Goal: Task Accomplishment & Management: Use online tool/utility

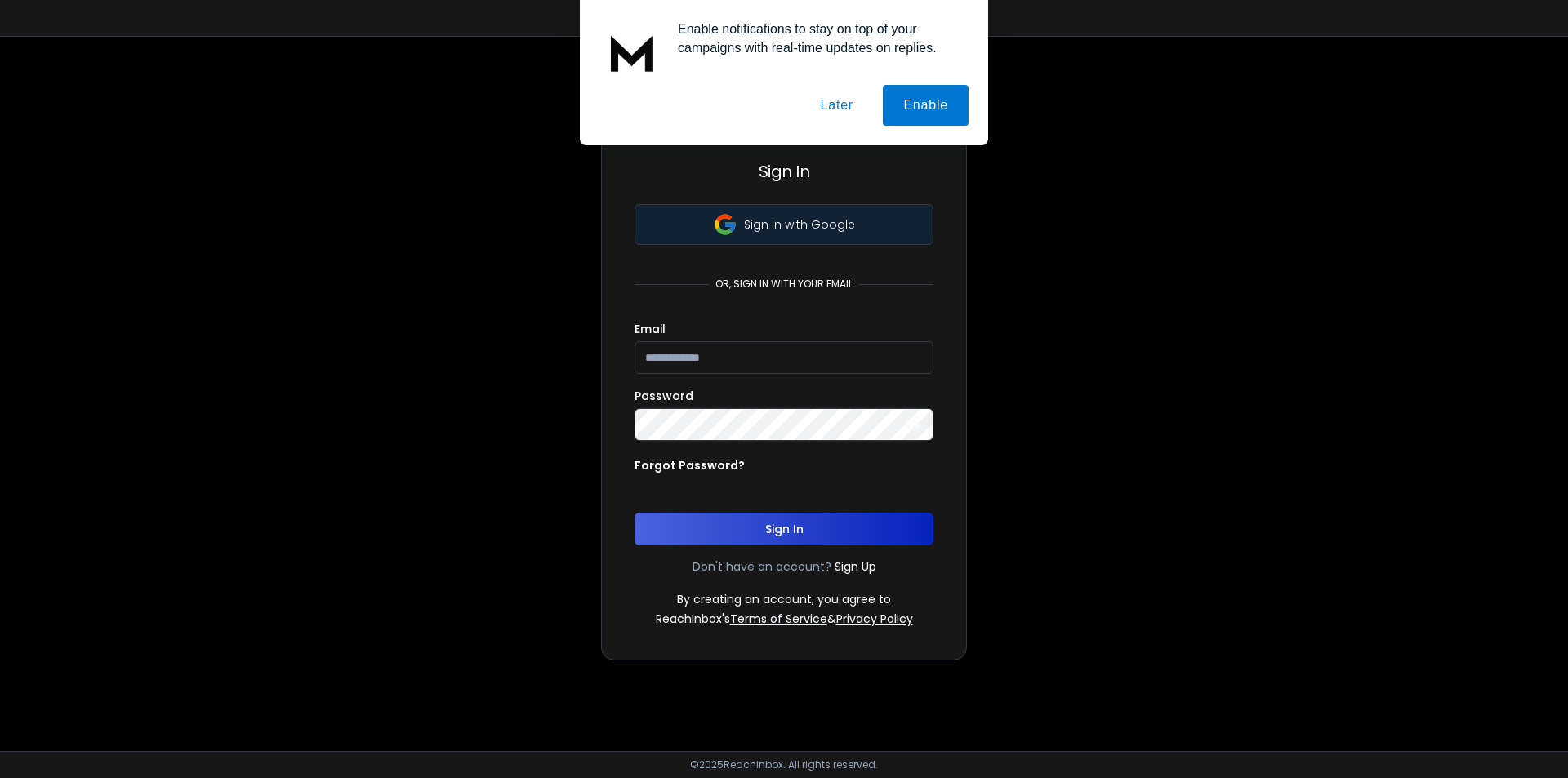
click at [899, 221] on button "Sign in with Google" at bounding box center [784, 224] width 299 height 41
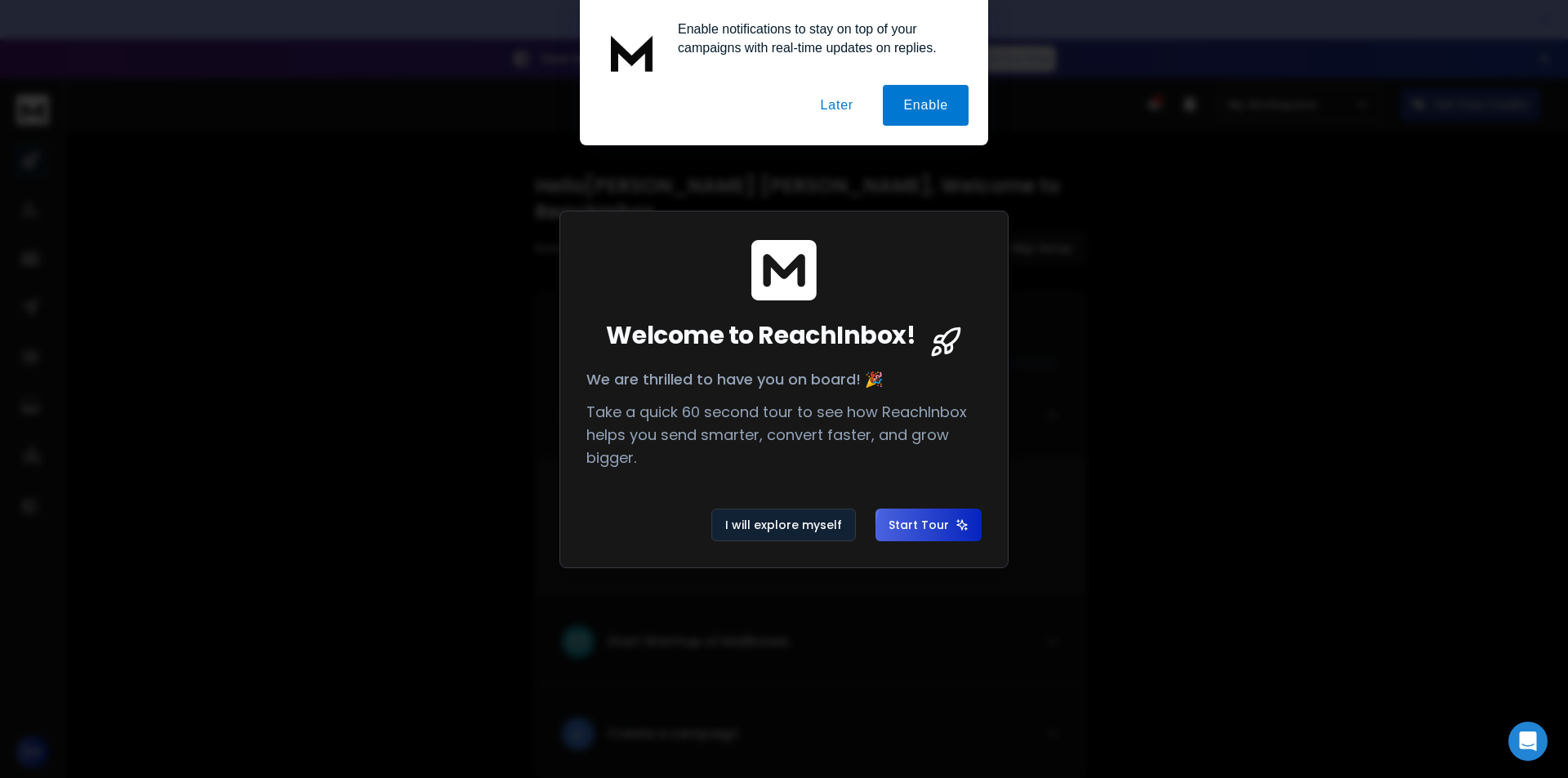
click at [788, 515] on button "I will explore myself" at bounding box center [784, 525] width 145 height 33
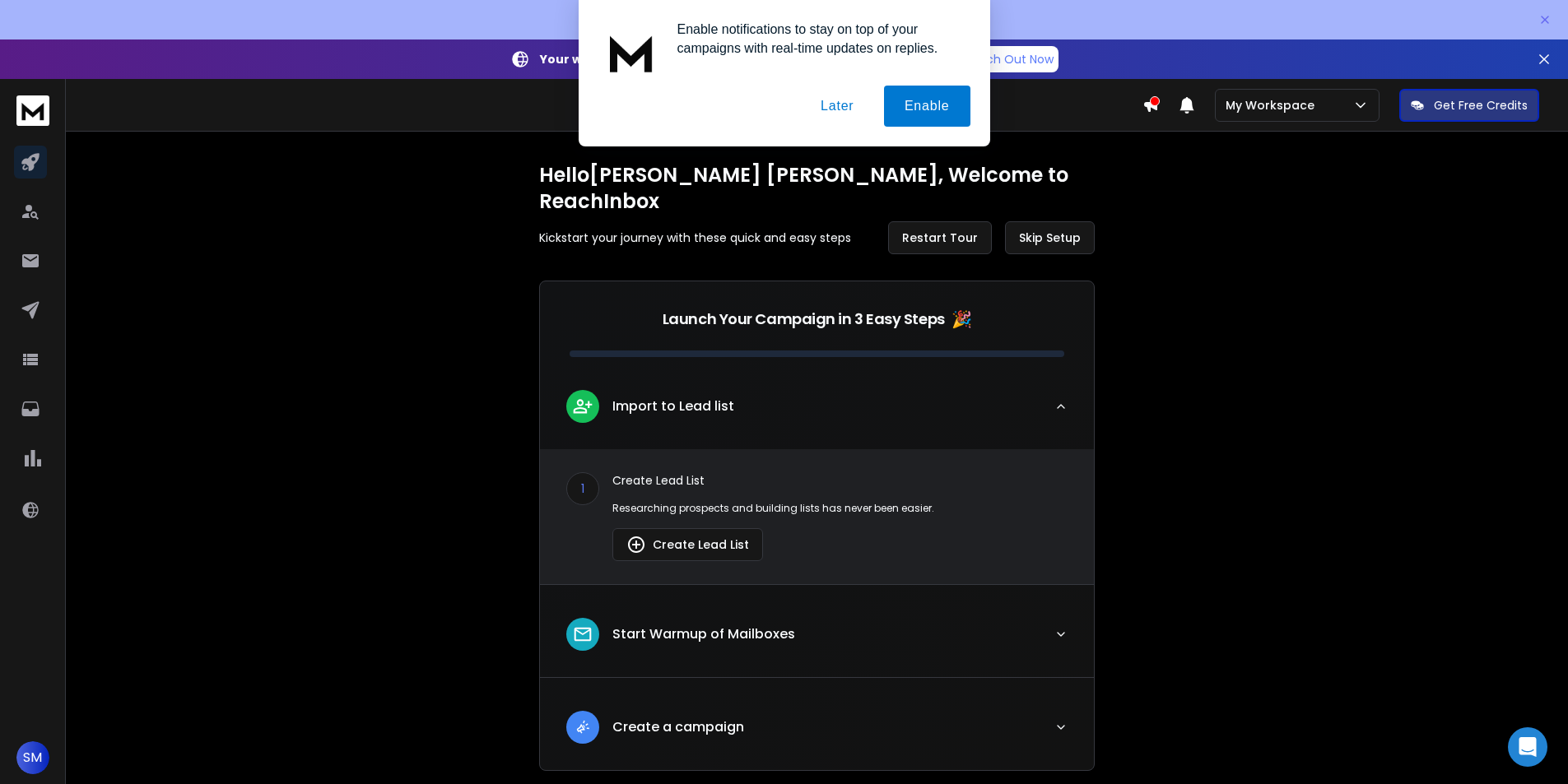
scroll to position [16, 0]
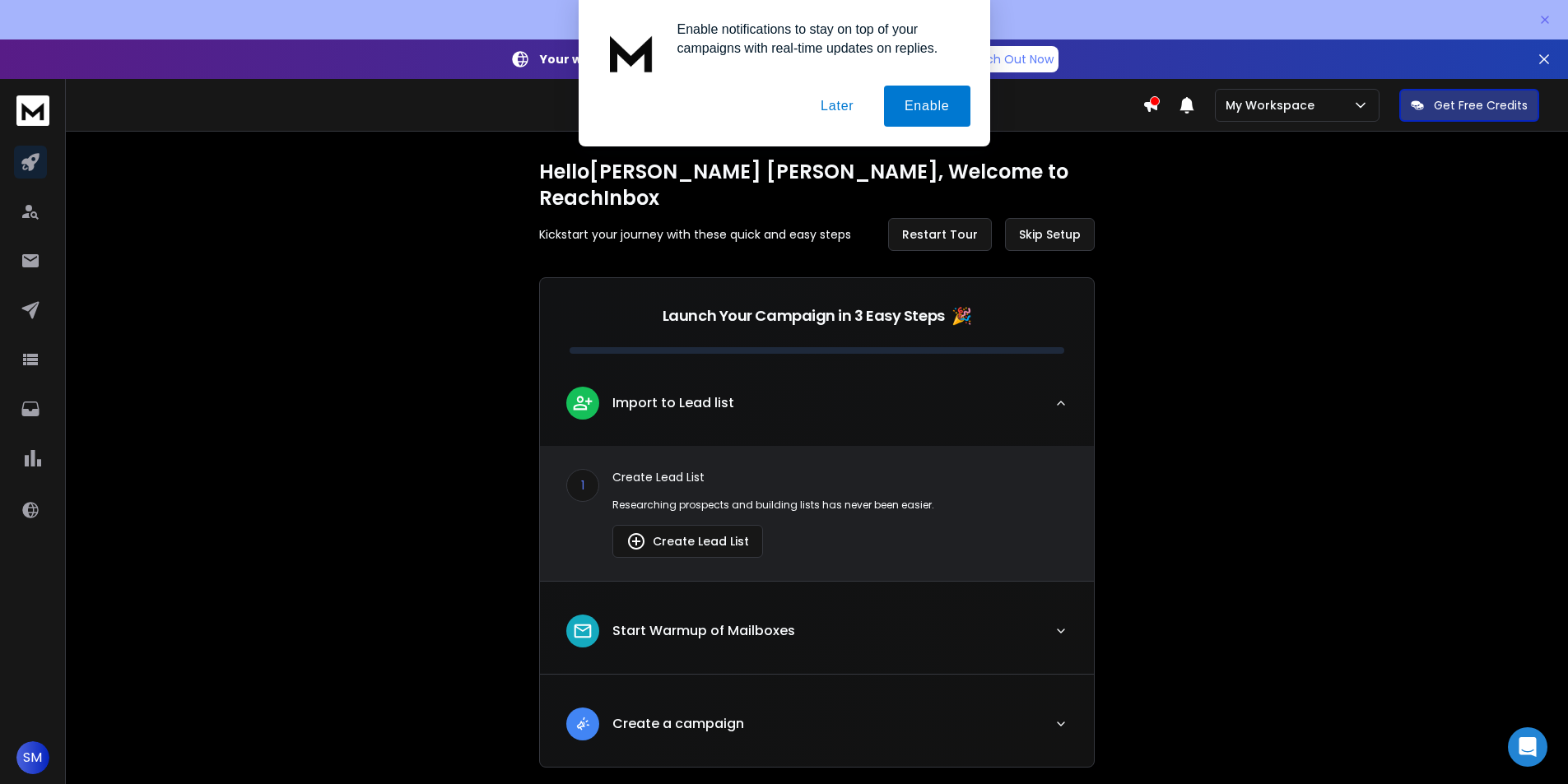
click at [1264, 107] on div "Enable notifications to stay on top of your campaigns with real-time updates on…" at bounding box center [784, 73] width 1568 height 146
drag, startPoint x: 1364, startPoint y: 109, endPoint x: 1329, endPoint y: 108, distance: 35.0
click at [1364, 110] on div "Enable notifications to stay on top of your campaigns with real-time updates on…" at bounding box center [784, 73] width 1568 height 146
click at [925, 106] on button "Enable" at bounding box center [927, 106] width 87 height 41
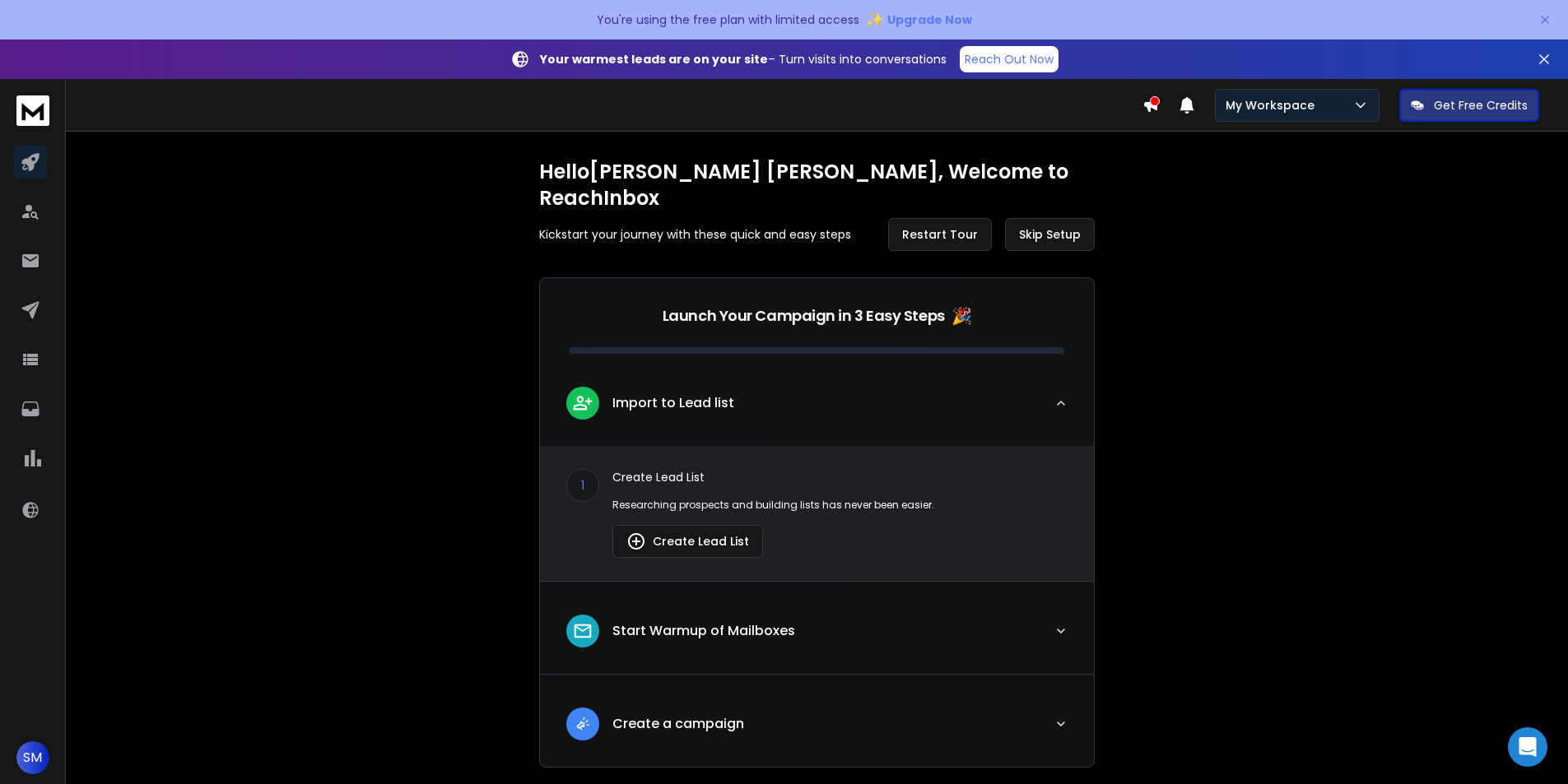
click at [1305, 116] on button "My Workspace" at bounding box center [1297, 105] width 165 height 33
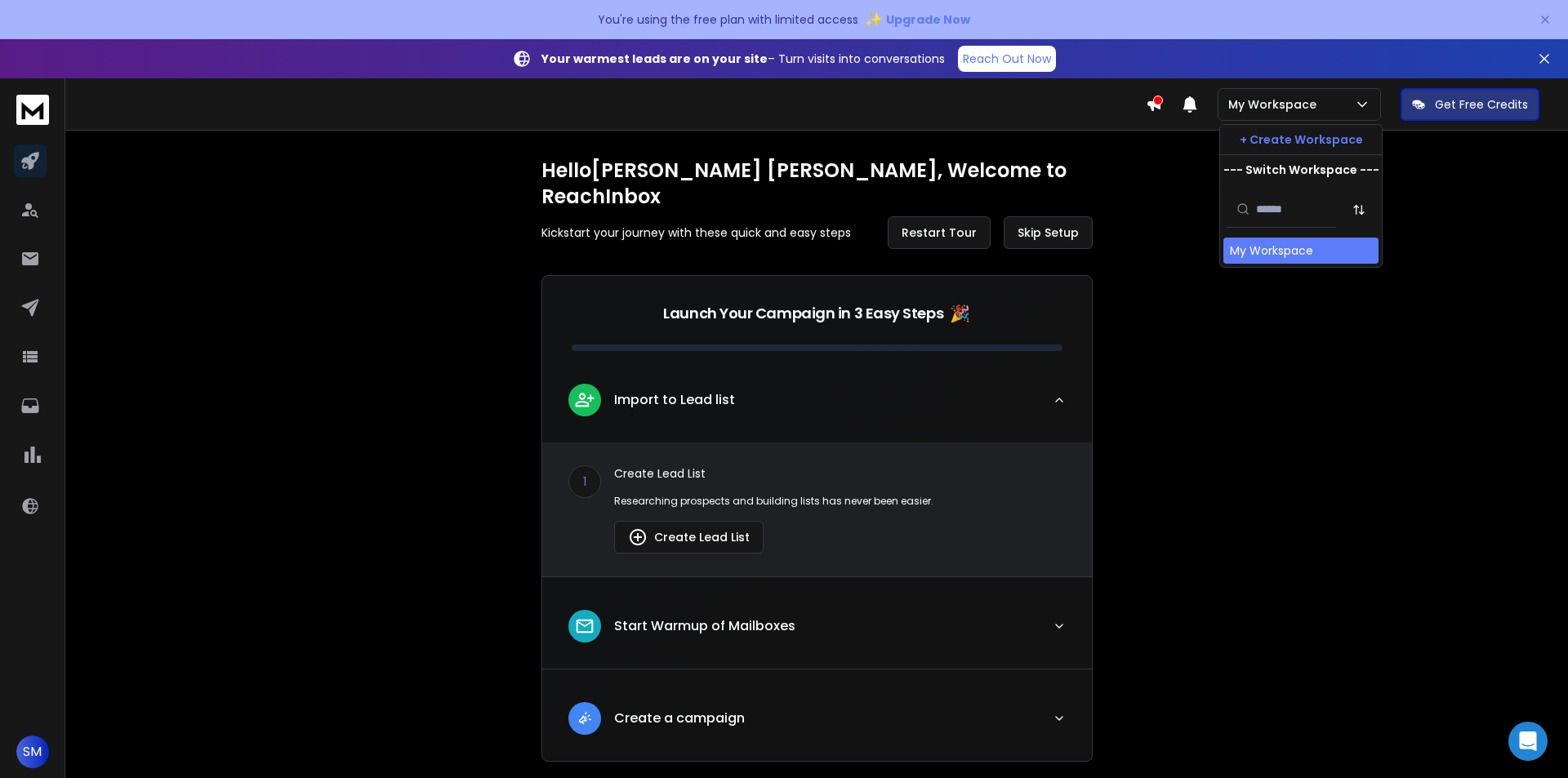
click at [1302, 144] on p "+ Create Workspace" at bounding box center [1302, 139] width 123 height 16
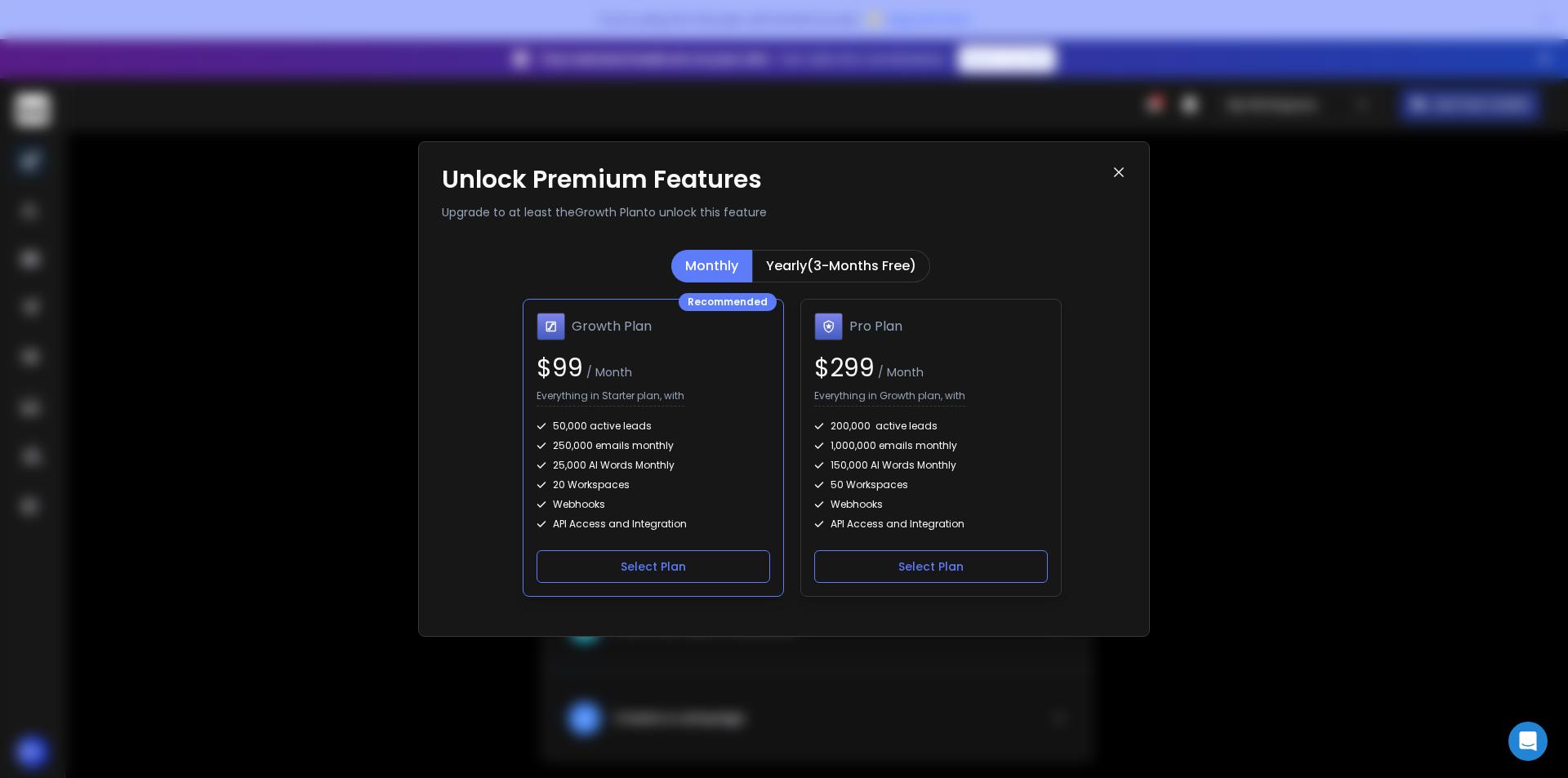
click at [1115, 168] on icon at bounding box center [1118, 172] width 9 height 9
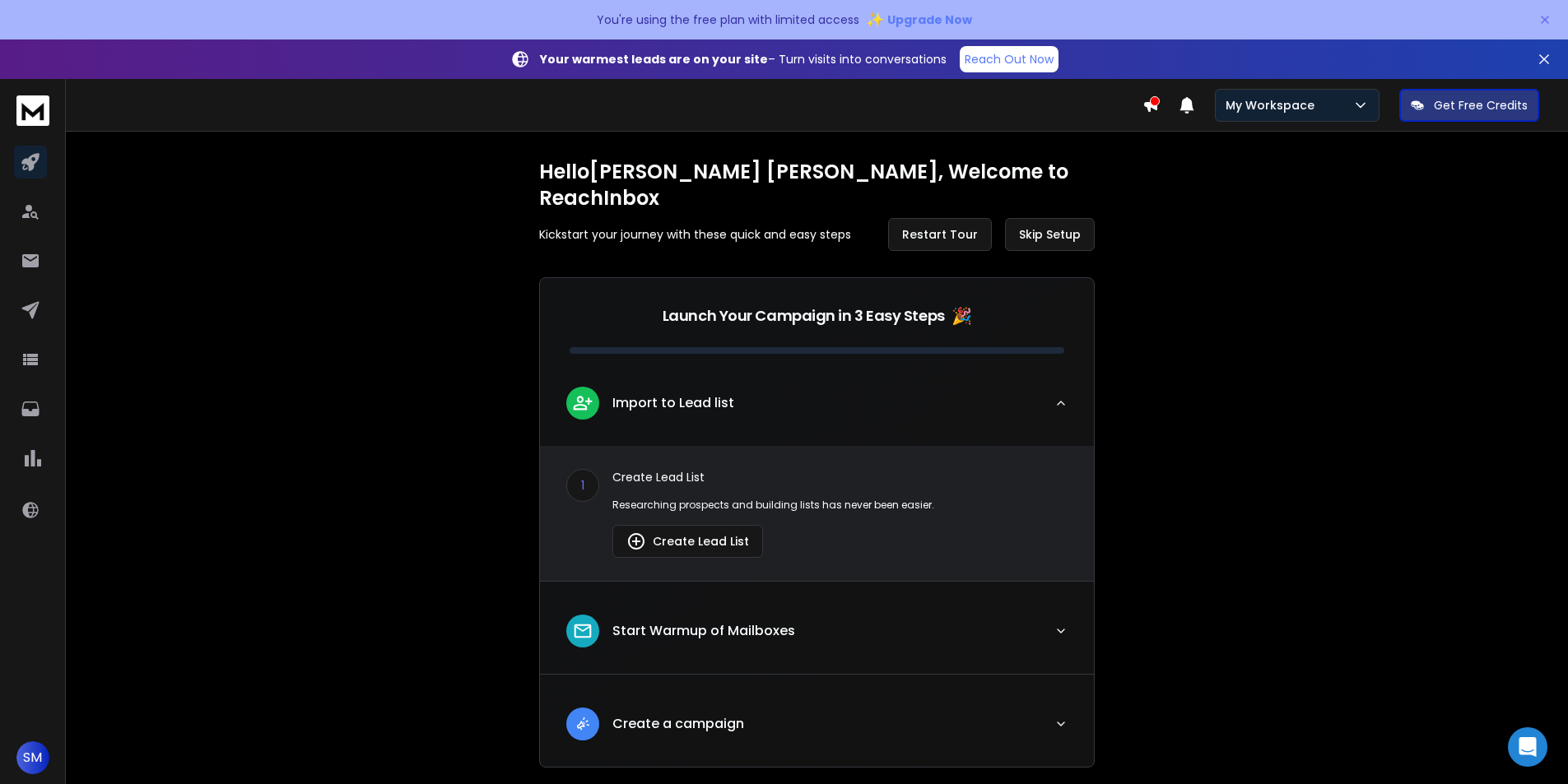
click at [1362, 106] on icon "button" at bounding box center [1360, 105] width 8 height 4
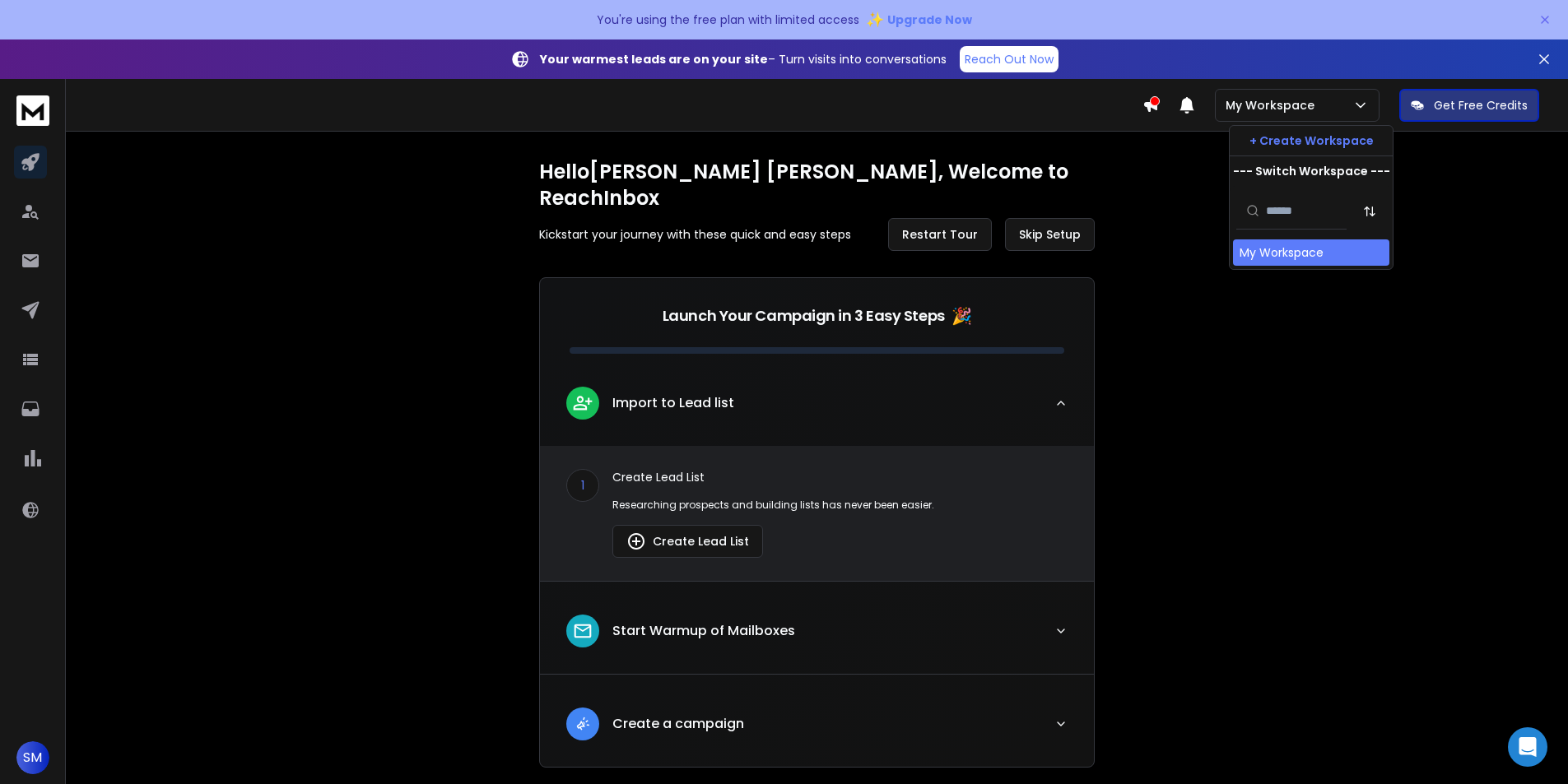
click at [1390, 557] on div "Hello Shiela Mae , Welcome to ReachInbox Kickstart your journey with these quic…" at bounding box center [817, 464] width 1449 height 662
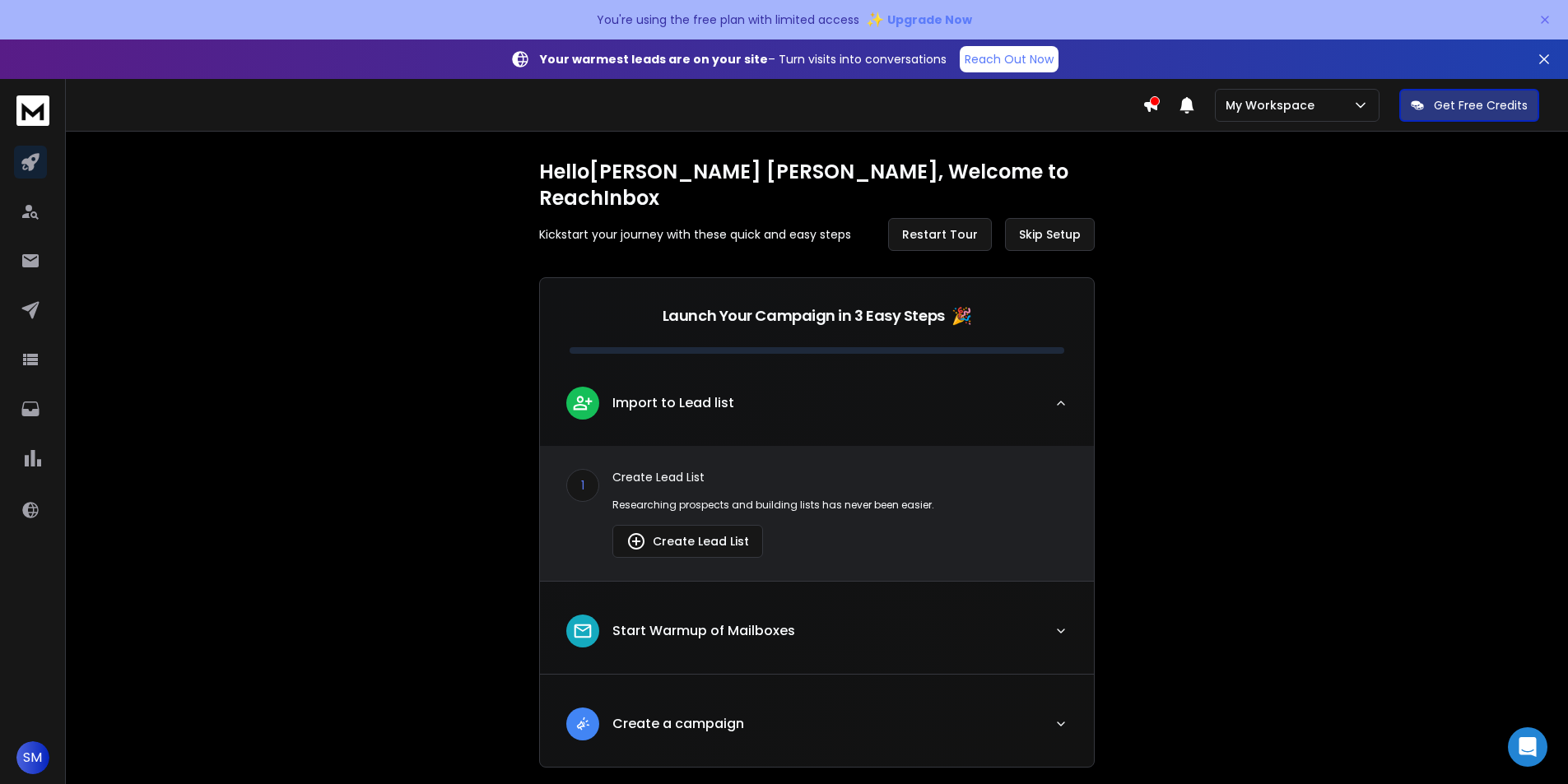
click at [1209, 470] on div "Hello Shiela Mae , Welcome to ReachInbox Kickstart your journey with these quic…" at bounding box center [817, 464] width 1449 height 662
click at [1355, 114] on button "My Workspace" at bounding box center [1297, 105] width 165 height 33
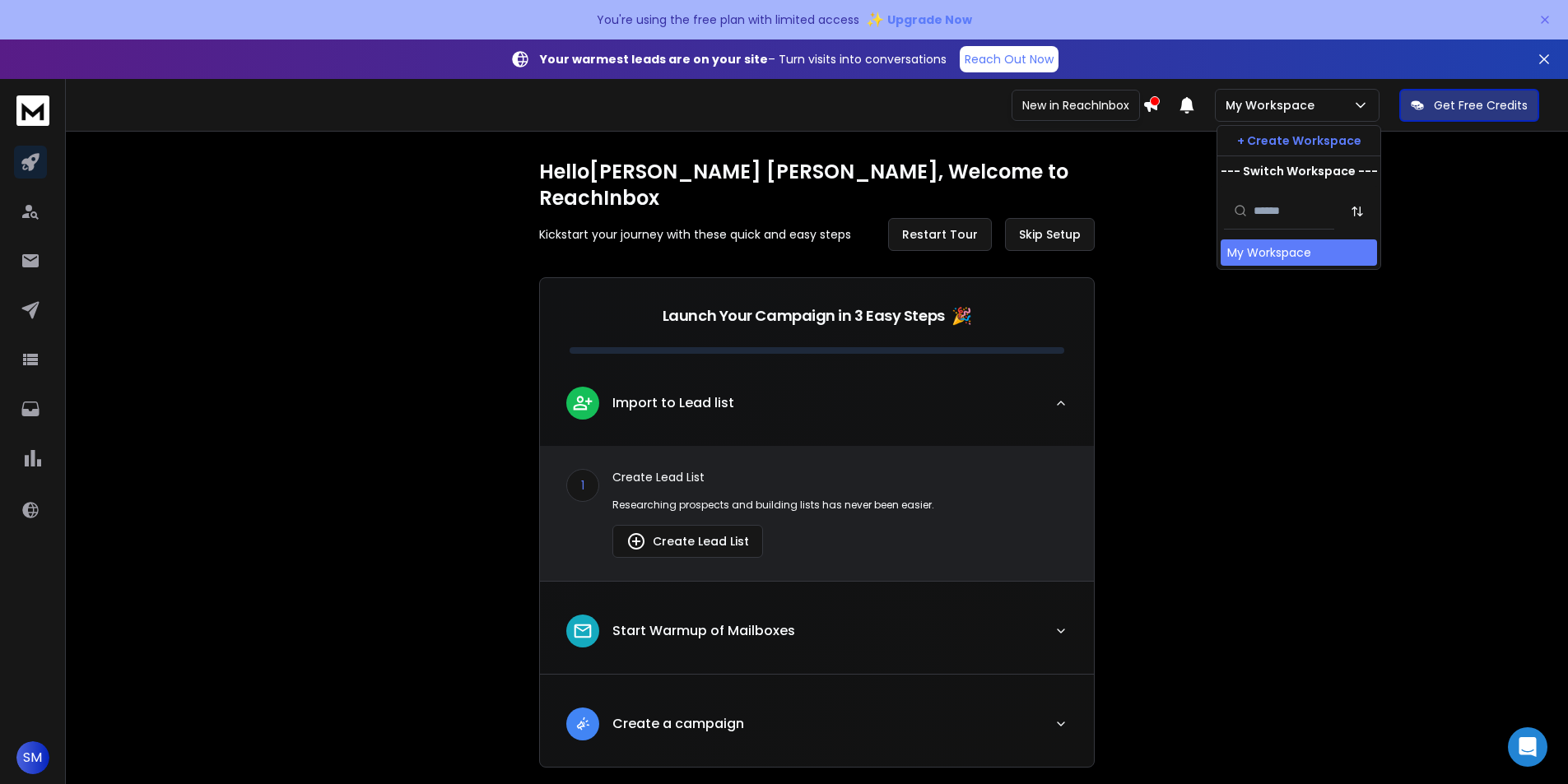
click at [1169, 110] on div "My Workspace Get Free Credits" at bounding box center [1340, 105] width 397 height 33
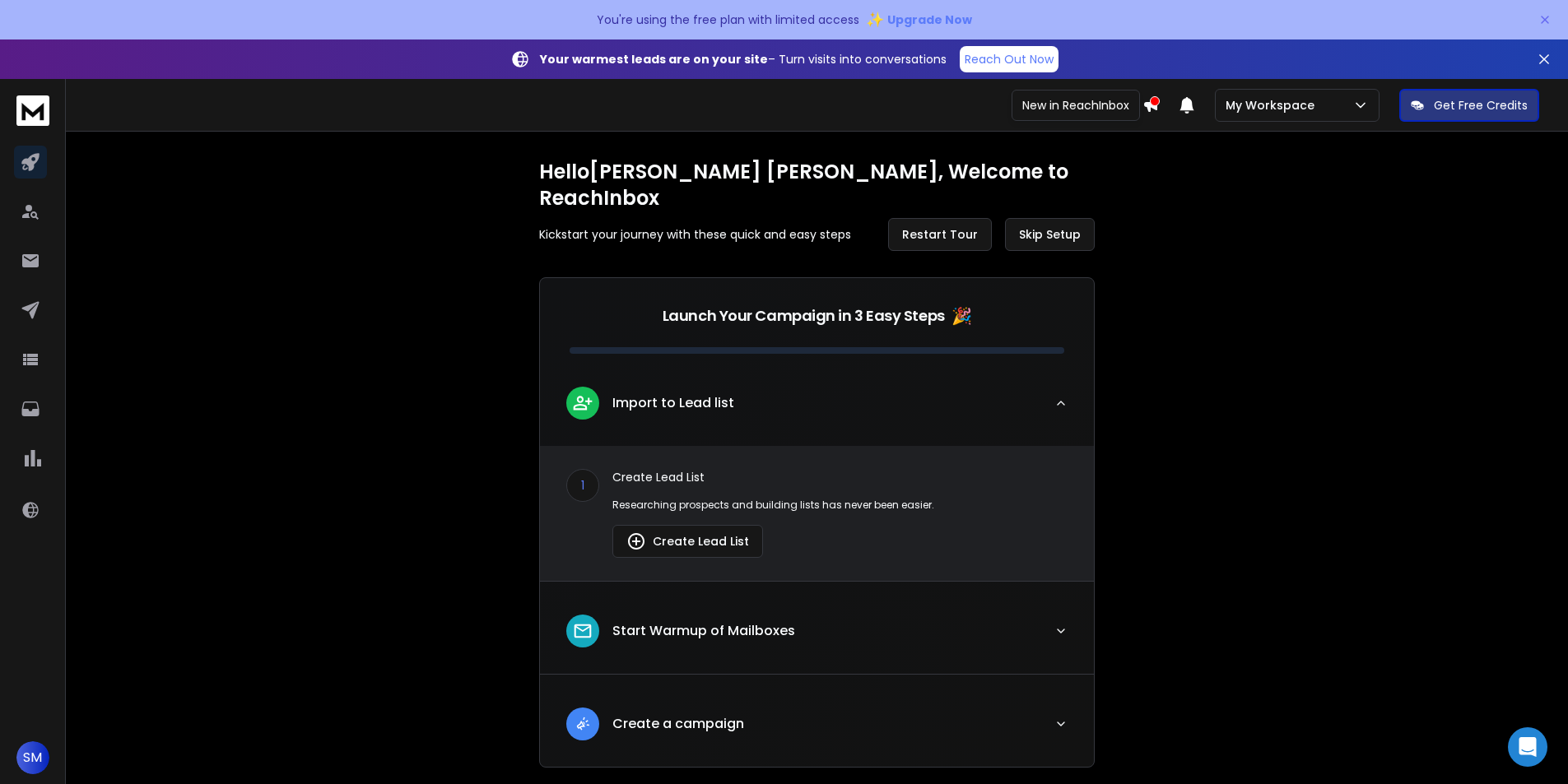
click at [1152, 103] on div at bounding box center [1154, 101] width 9 height 9
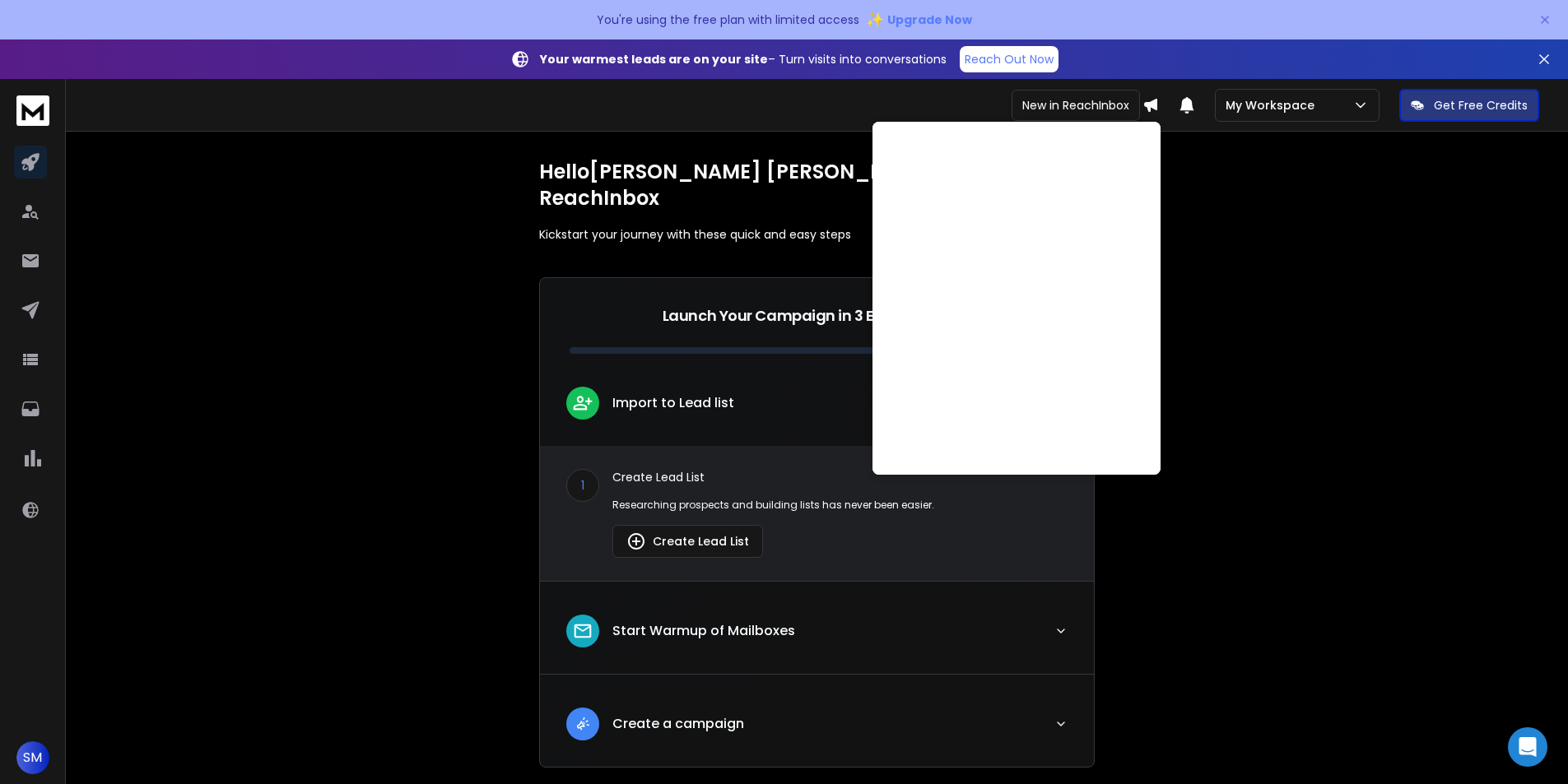
click at [1152, 103] on icon at bounding box center [1151, 106] width 13 height 13
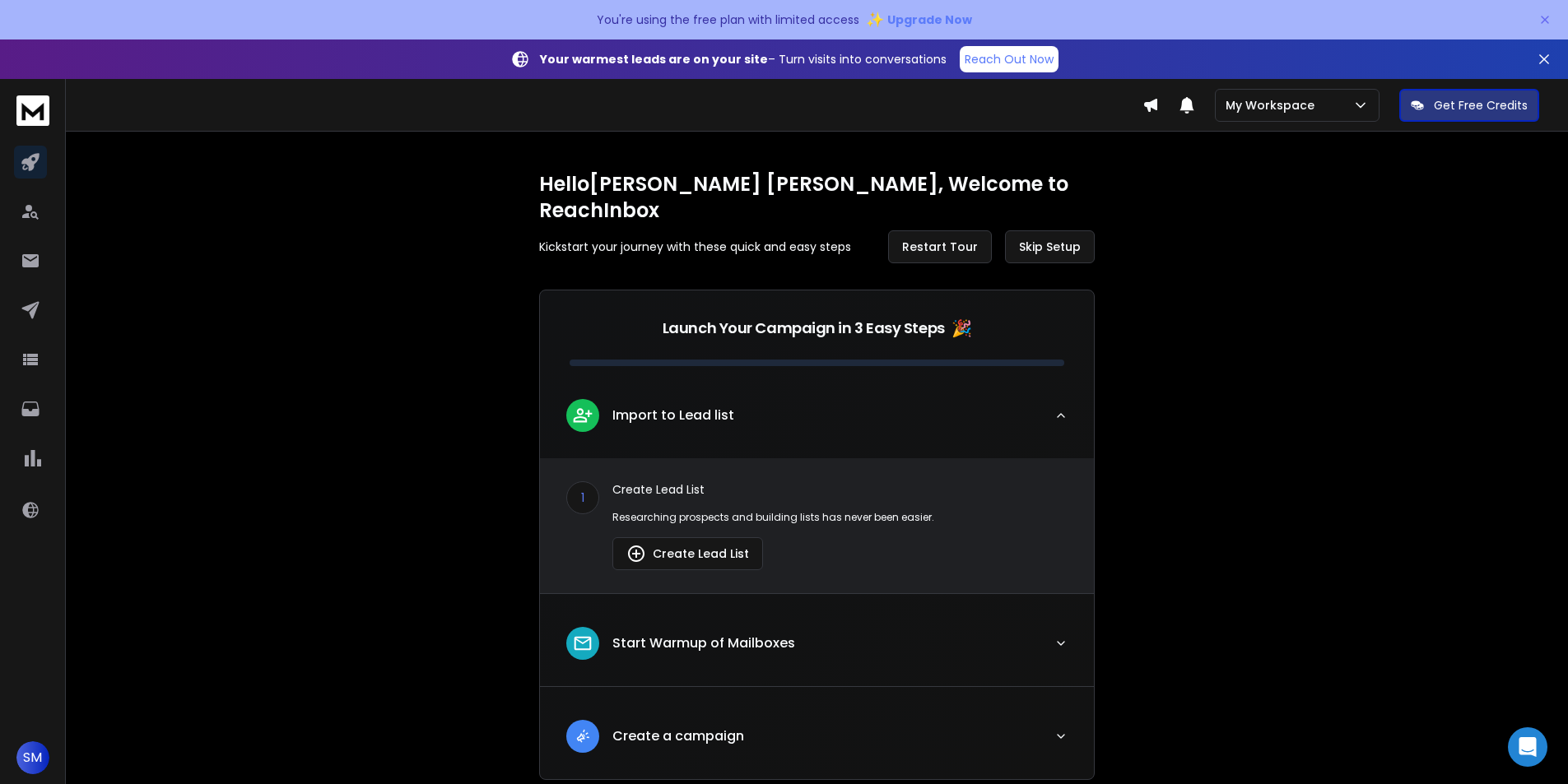
scroll to position [0, 0]
